Goal: Task Accomplishment & Management: Manage account settings

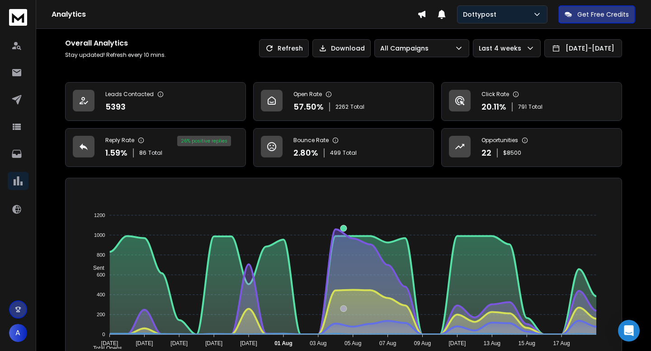
click at [473, 14] on p "Dottypost" at bounding box center [481, 14] width 37 height 9
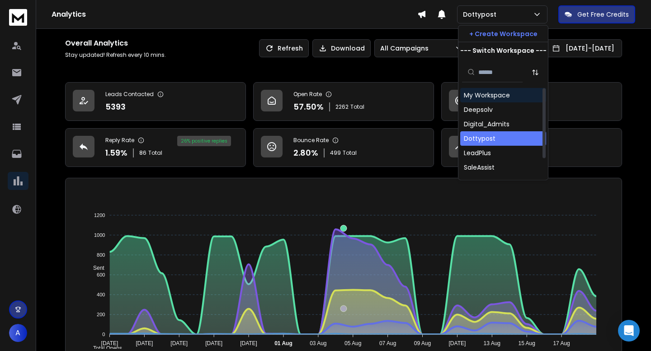
click at [489, 95] on div "My Workspace" at bounding box center [487, 95] width 46 height 9
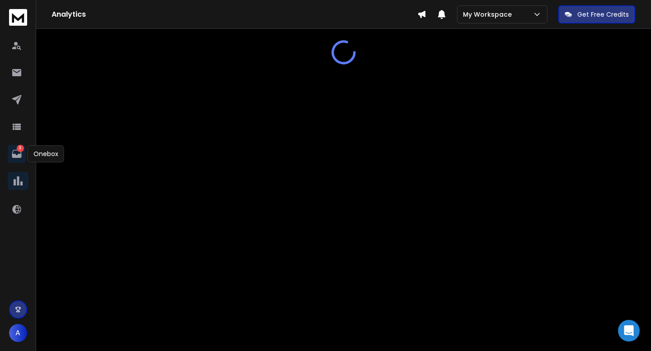
click at [17, 153] on icon at bounding box center [16, 154] width 11 height 11
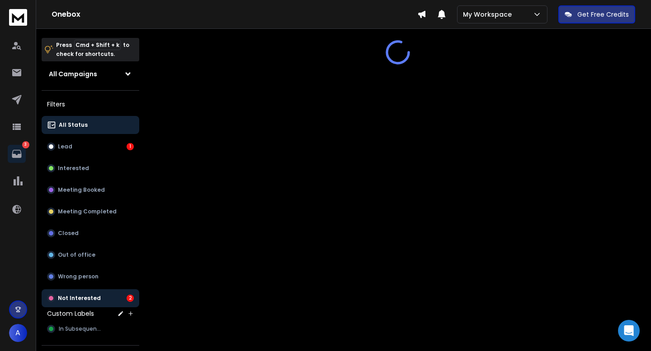
click at [89, 299] on p "Not Interested" at bounding box center [79, 298] width 43 height 7
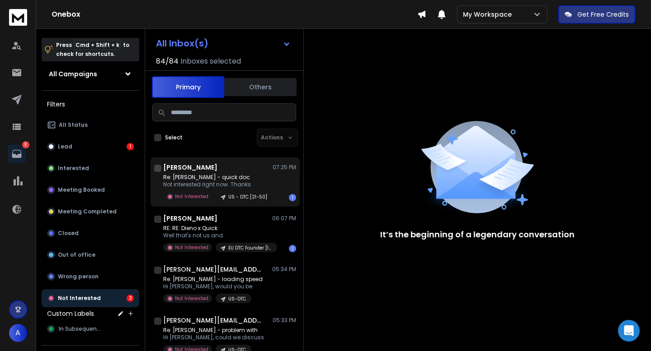
click at [254, 184] on p "Not interested right now. Thanks" at bounding box center [217, 184] width 108 height 7
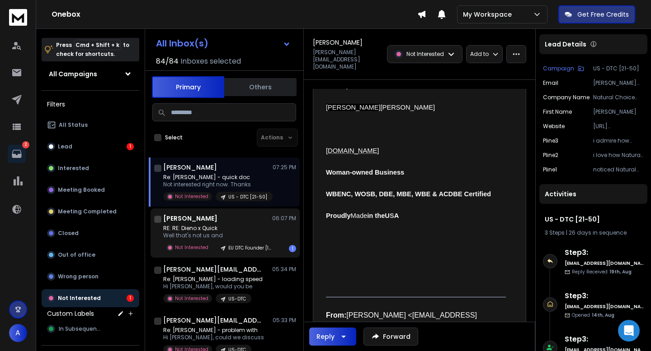
scroll to position [123, 0]
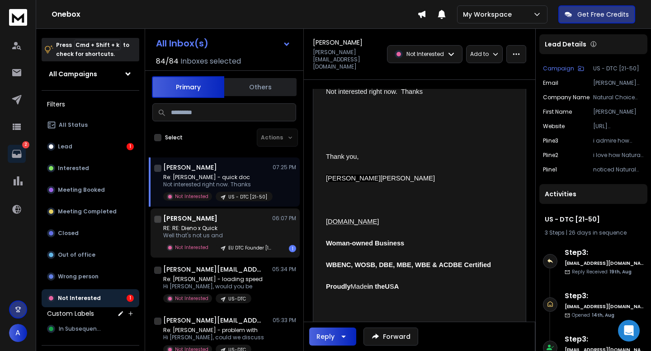
click at [254, 234] on p "Well that's not us and" at bounding box center [217, 235] width 108 height 7
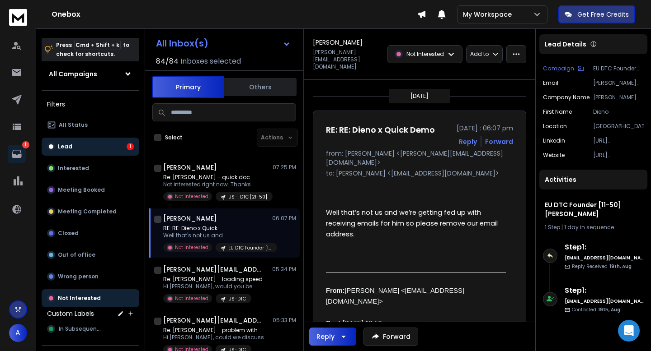
click at [98, 144] on button "Lead 1" at bounding box center [91, 147] width 98 height 18
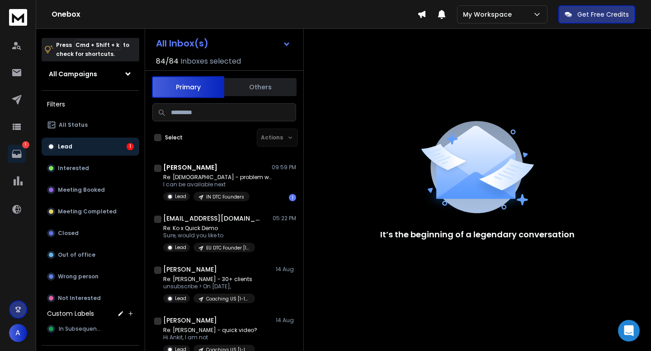
click at [252, 181] on div "Re: Vishnu - problem with I can be available next Lead IN DTC Founders 1" at bounding box center [229, 188] width 133 height 28
